Goal: Task Accomplishment & Management: Manage account settings

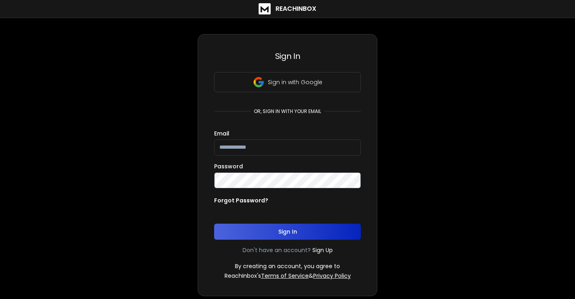
click at [256, 157] on form "Email Password Forgot Password? Sign In Sign Up" at bounding box center [287, 185] width 147 height 109
click at [256, 152] on input "email" at bounding box center [287, 148] width 147 height 16
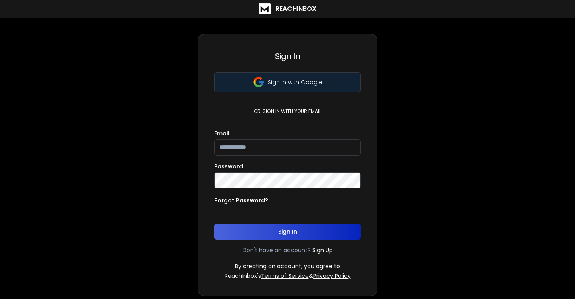
click at [273, 82] on p "Sign in with Google" at bounding box center [295, 82] width 55 height 8
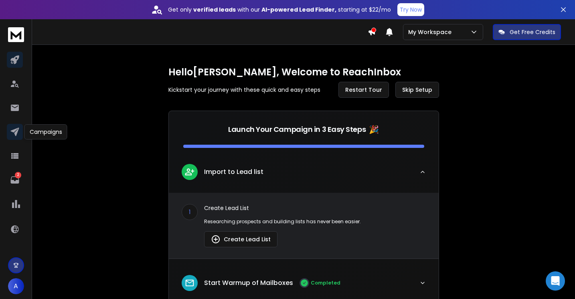
click at [12, 131] on icon at bounding box center [14, 132] width 8 height 8
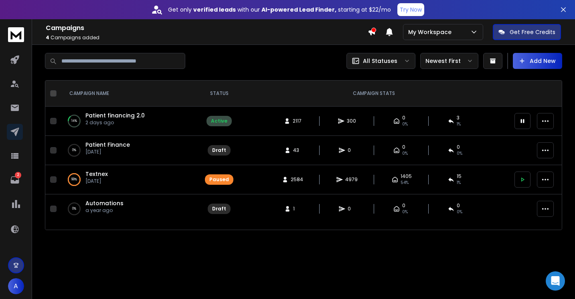
click at [99, 115] on span "Patient financing 2.0" at bounding box center [114, 116] width 59 height 8
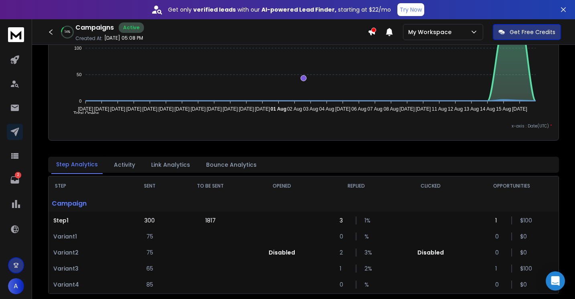
scroll to position [269, 0]
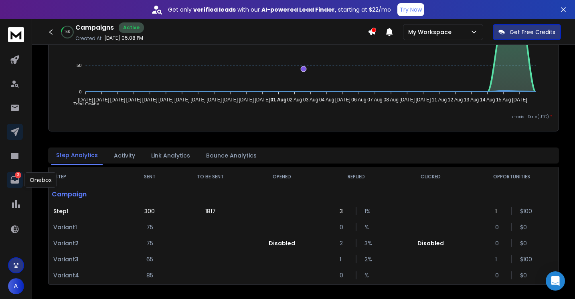
click at [12, 179] on icon at bounding box center [15, 180] width 10 height 10
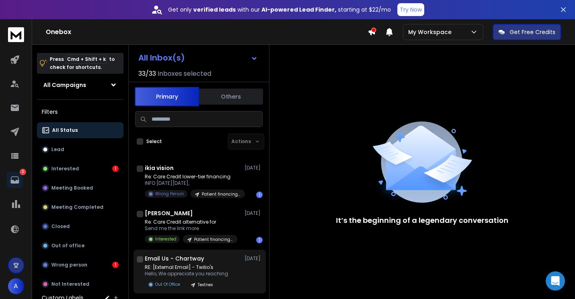
click at [179, 269] on p "RE: [External Email] - Twilio's" at bounding box center [186, 267] width 83 height 6
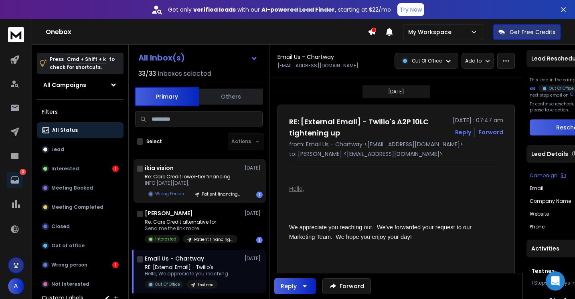
click at [232, 178] on p "Re: Care Credit lower-tier financing" at bounding box center [193, 177] width 96 height 6
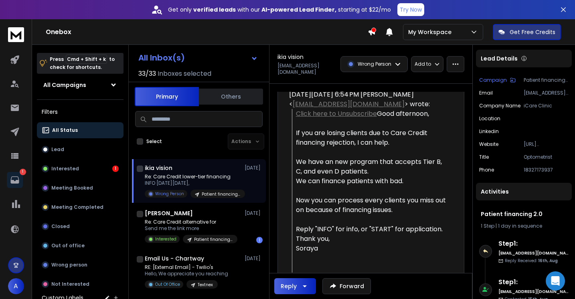
scroll to position [117, 0]
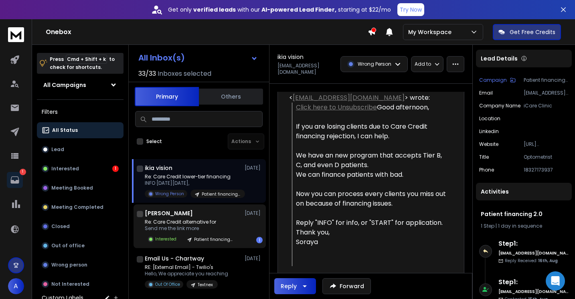
click at [188, 215] on div "jun fernandez 16 Aug" at bounding box center [204, 213] width 118 height 8
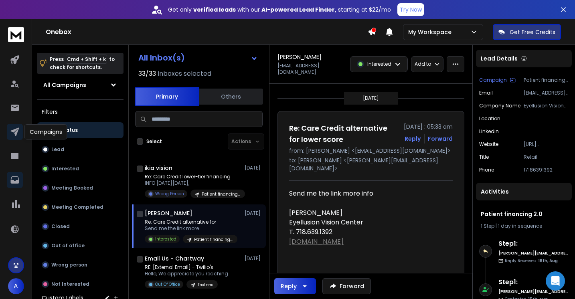
click at [17, 130] on icon at bounding box center [14, 132] width 8 height 8
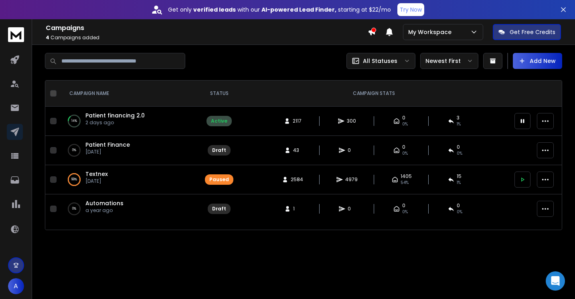
click at [113, 119] on span "Patient financing 2.0" at bounding box center [114, 116] width 59 height 8
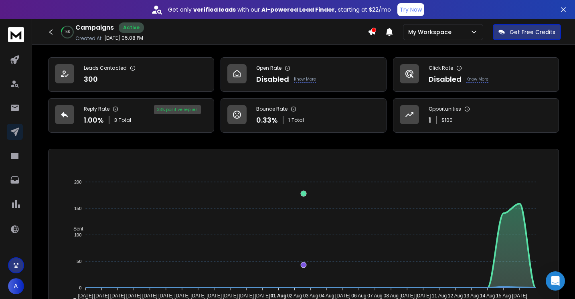
scroll to position [79, 0]
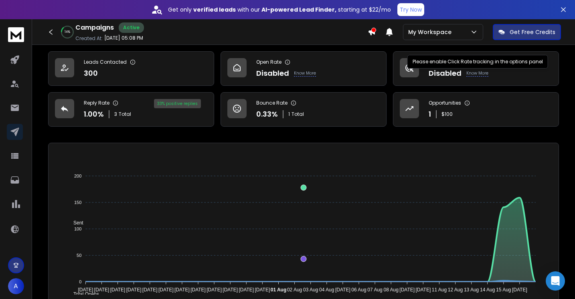
click at [478, 75] on p "Know More" at bounding box center [478, 73] width 22 height 6
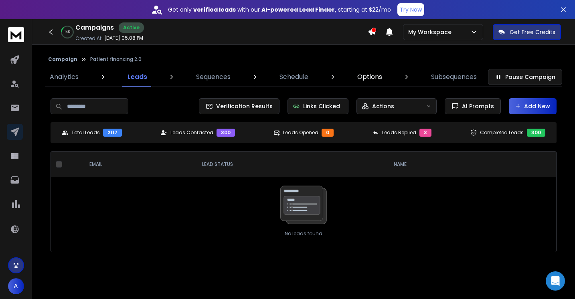
click at [382, 80] on link "Options" at bounding box center [370, 76] width 35 height 19
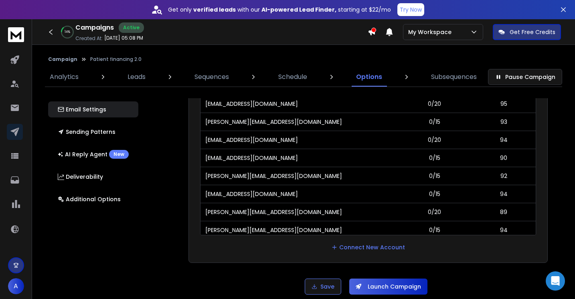
scroll to position [851, 0]
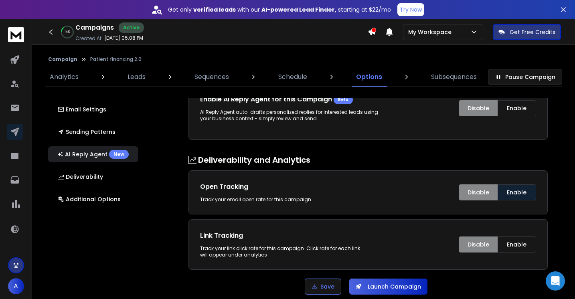
click at [518, 190] on button "Enable" at bounding box center [517, 193] width 39 height 16
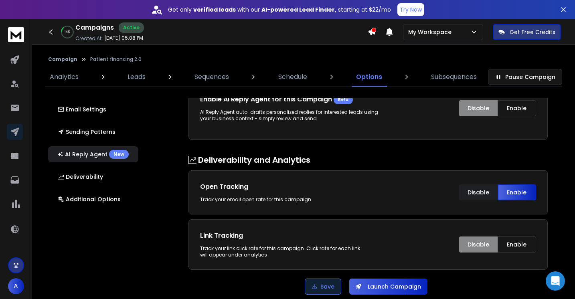
click at [322, 281] on button "Save" at bounding box center [323, 287] width 37 height 16
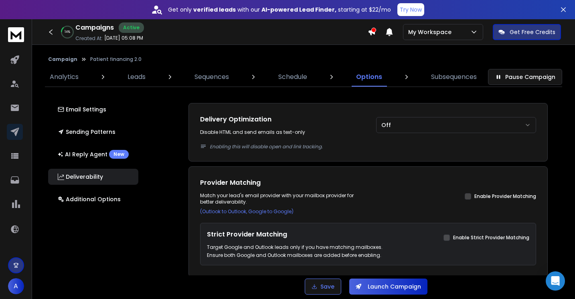
scroll to position [1023, 0]
